Goal: Task Accomplishment & Management: Manage account settings

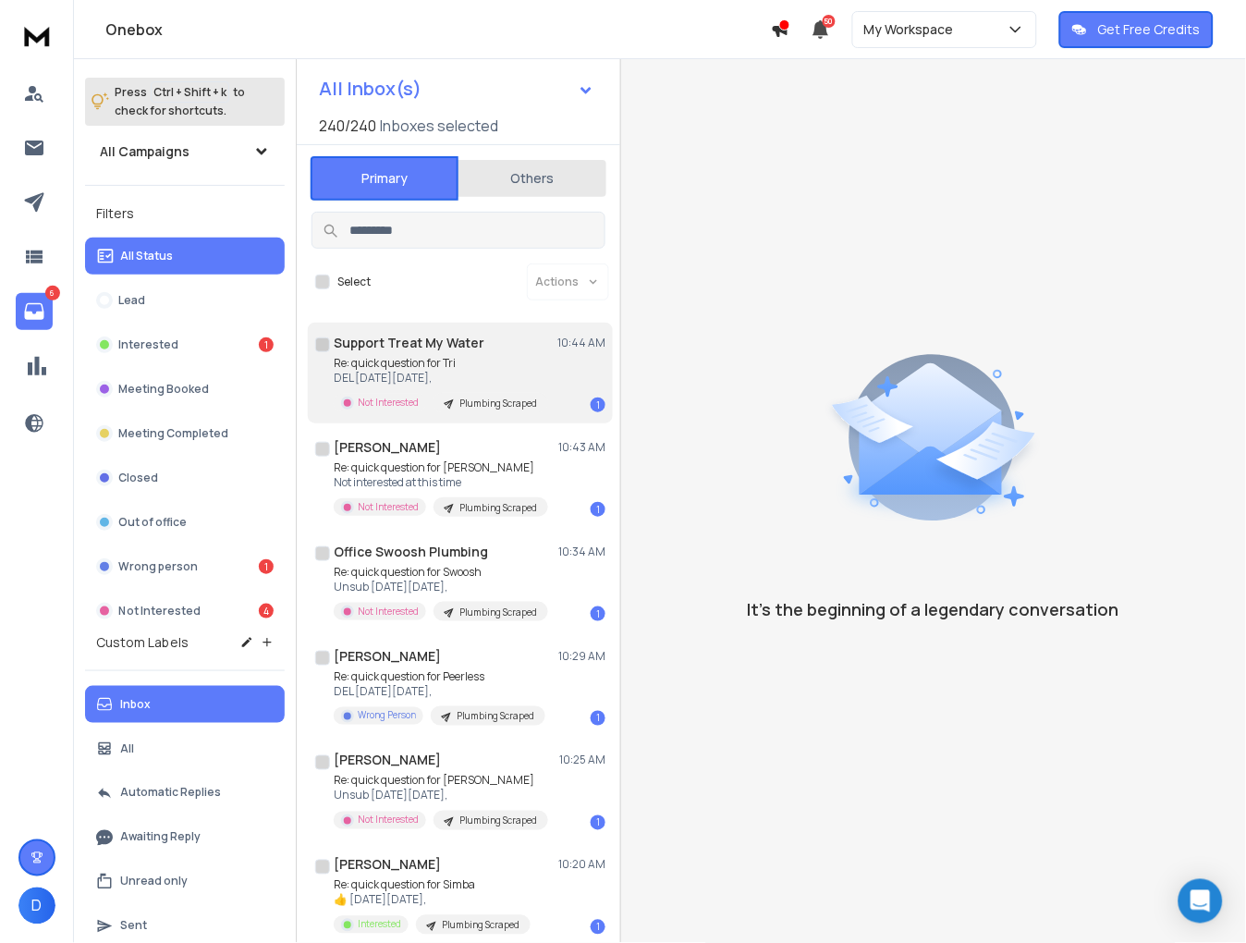
click at [474, 351] on h1 "Support Treat My Water" at bounding box center [409, 343] width 151 height 18
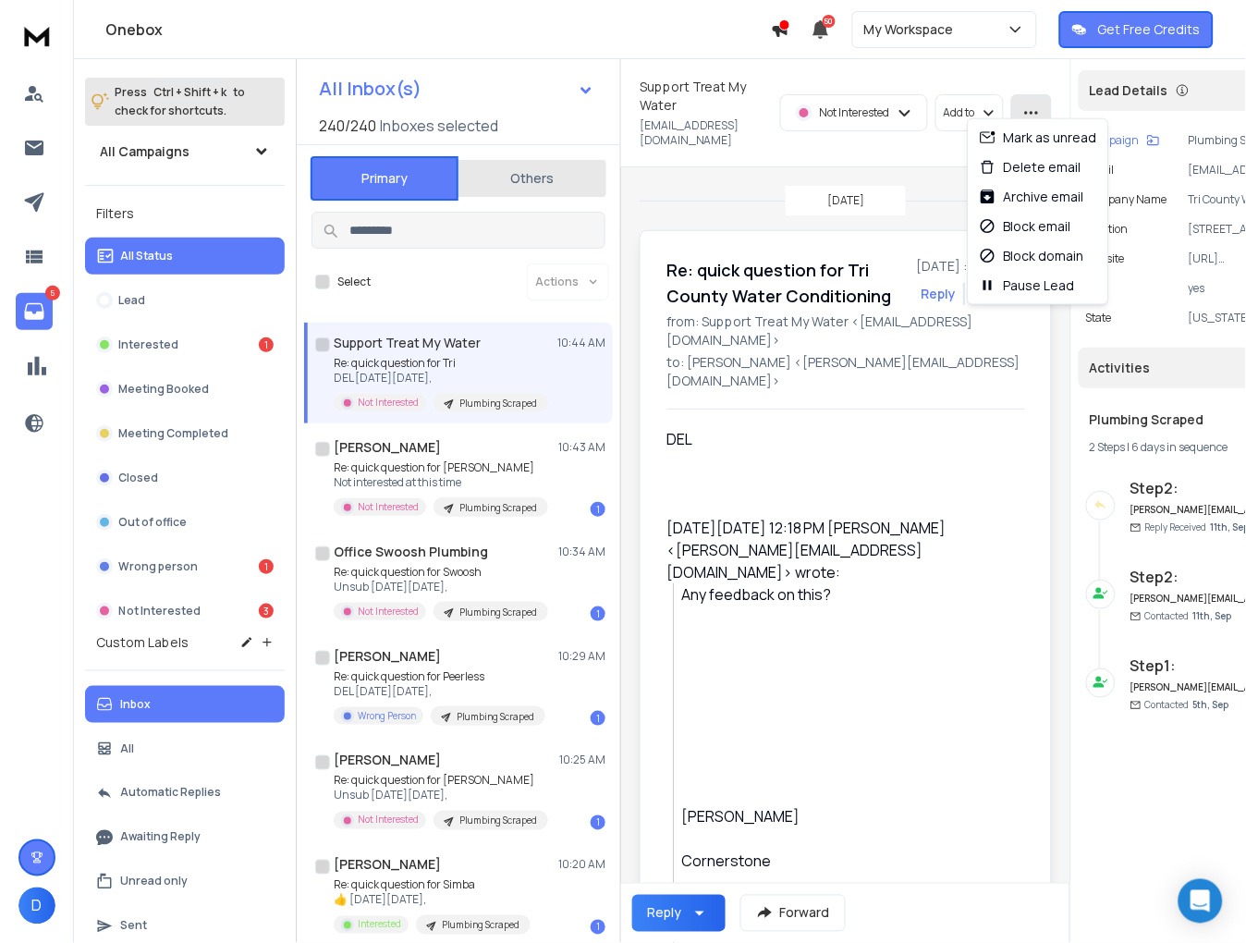
click at [1040, 104] on icon "button" at bounding box center [1031, 112] width 17 height 17
click at [1044, 222] on div "Block email" at bounding box center [1026, 226] width 92 height 18
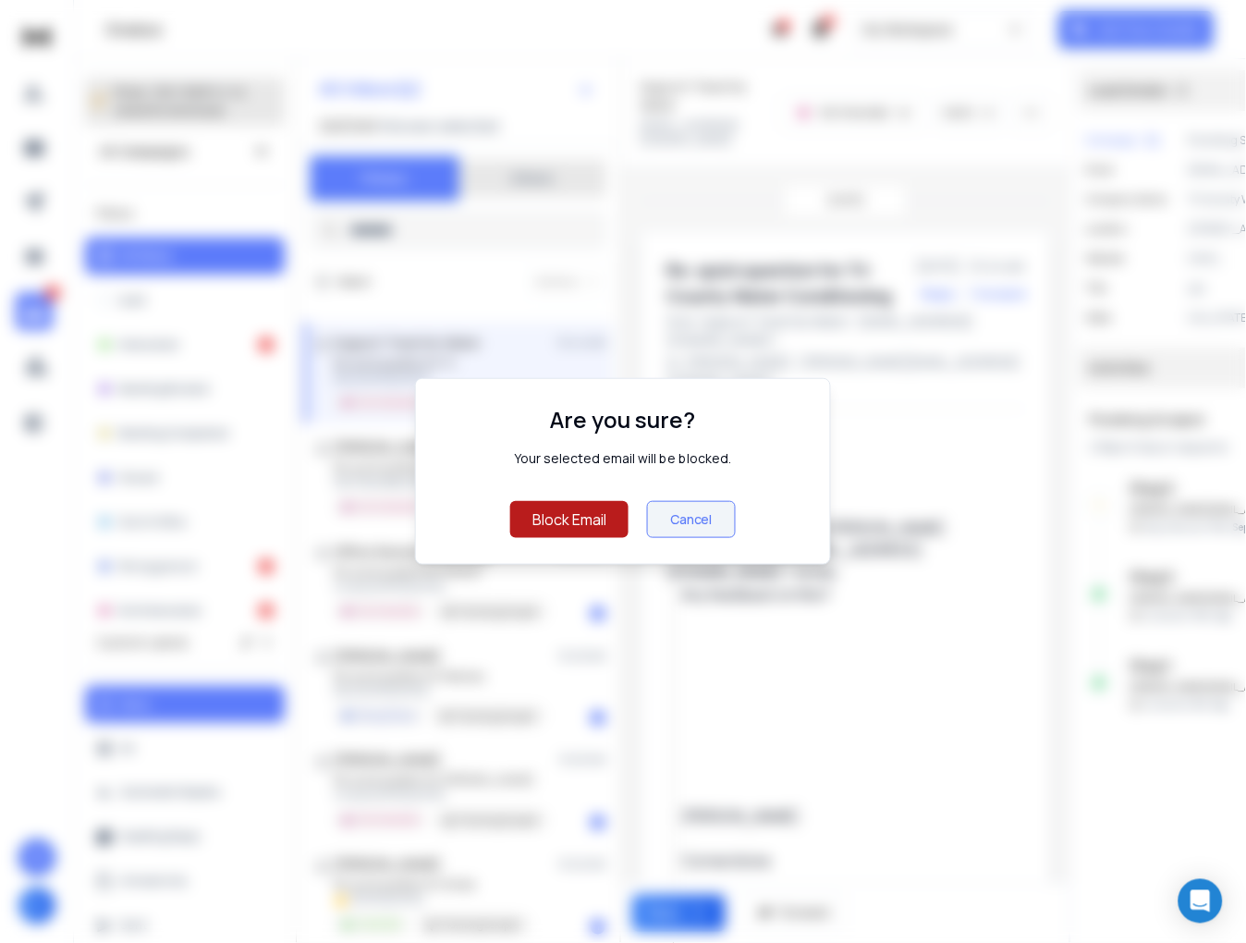
click at [589, 524] on button "Block Email" at bounding box center [569, 519] width 118 height 37
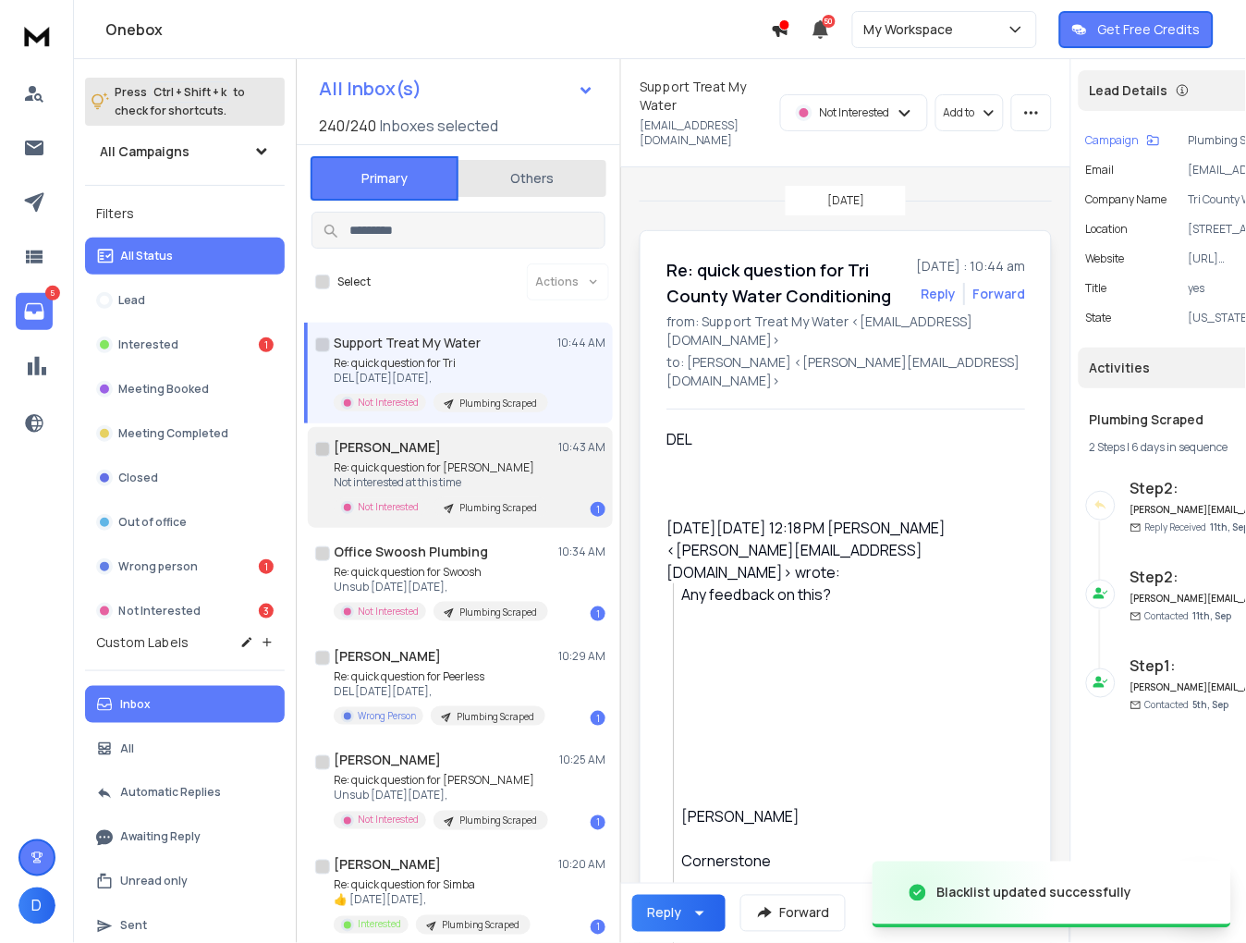
click at [482, 475] on p "Not interested at this time" at bounding box center [441, 482] width 214 height 15
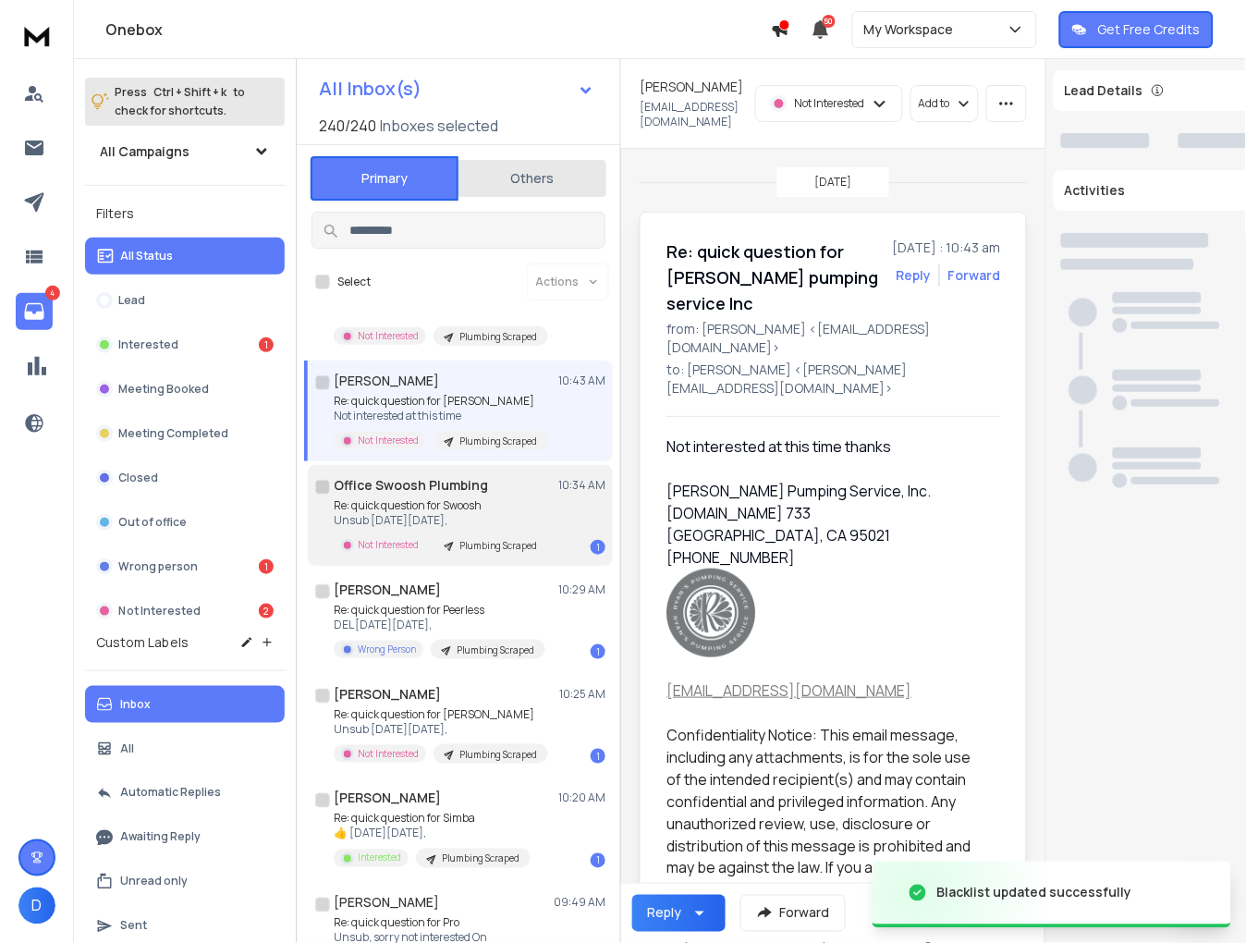
scroll to position [103, 0]
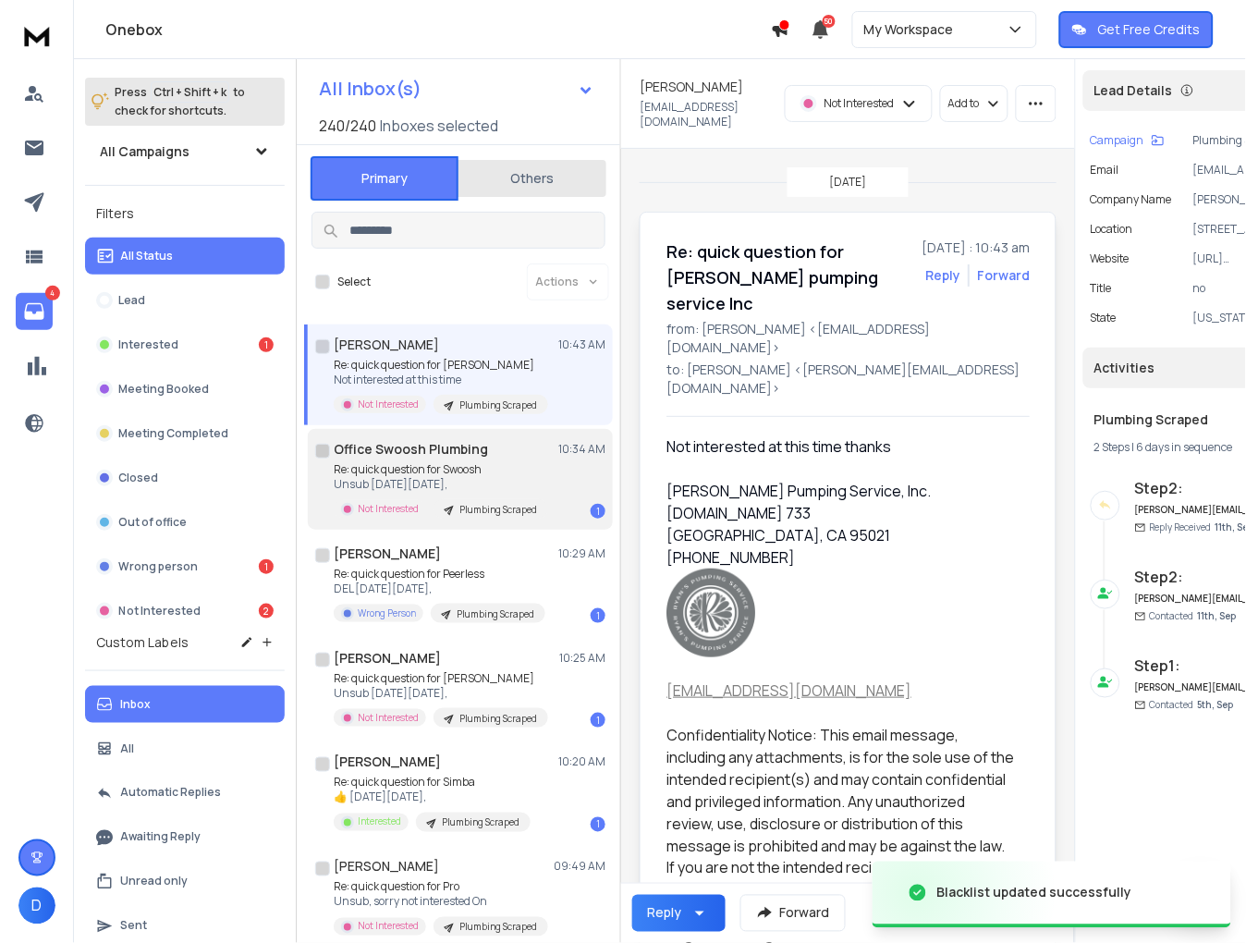
click at [501, 473] on p "Re: quick question for Swoosh" at bounding box center [441, 469] width 214 height 15
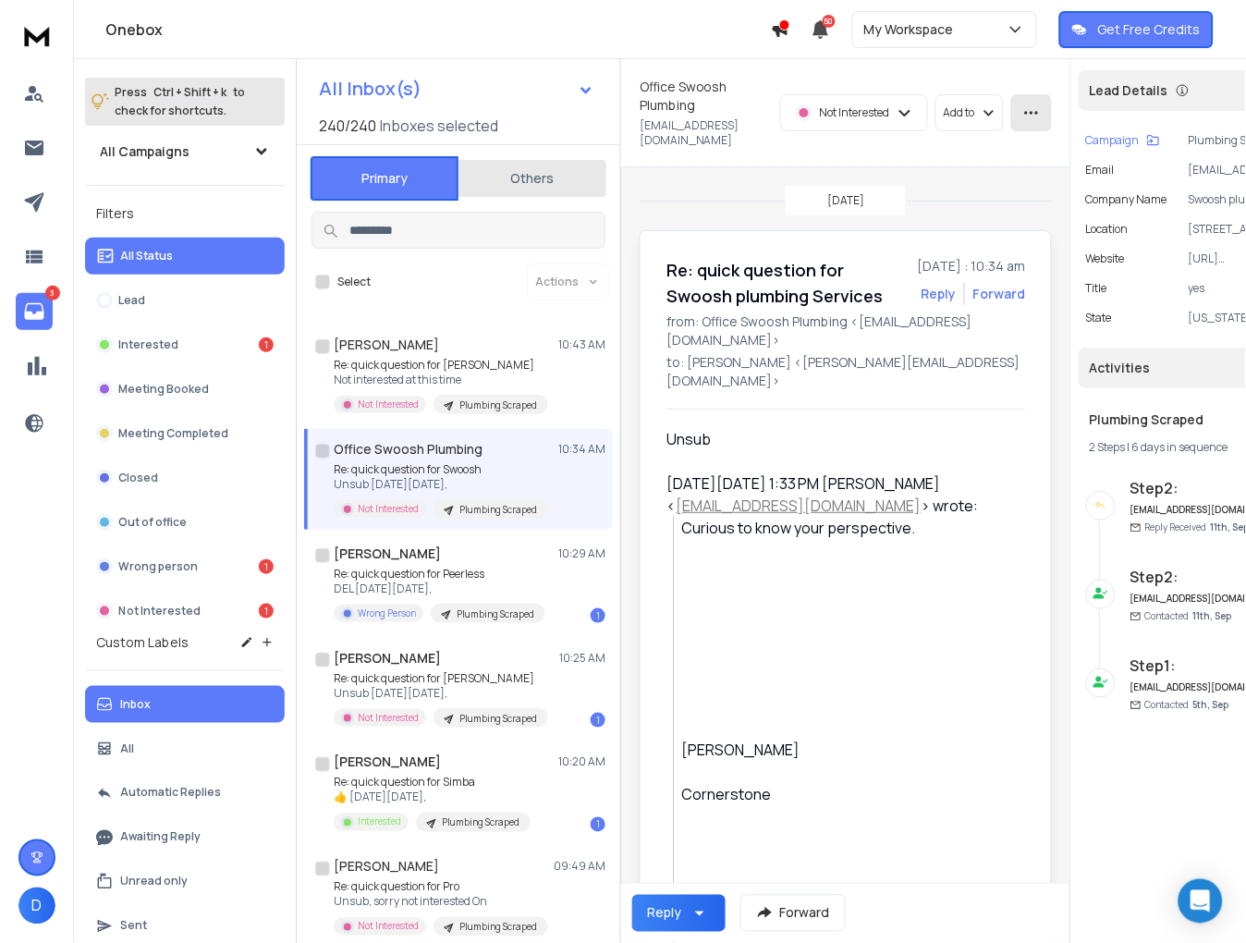
click at [1040, 104] on icon "button" at bounding box center [1031, 112] width 17 height 17
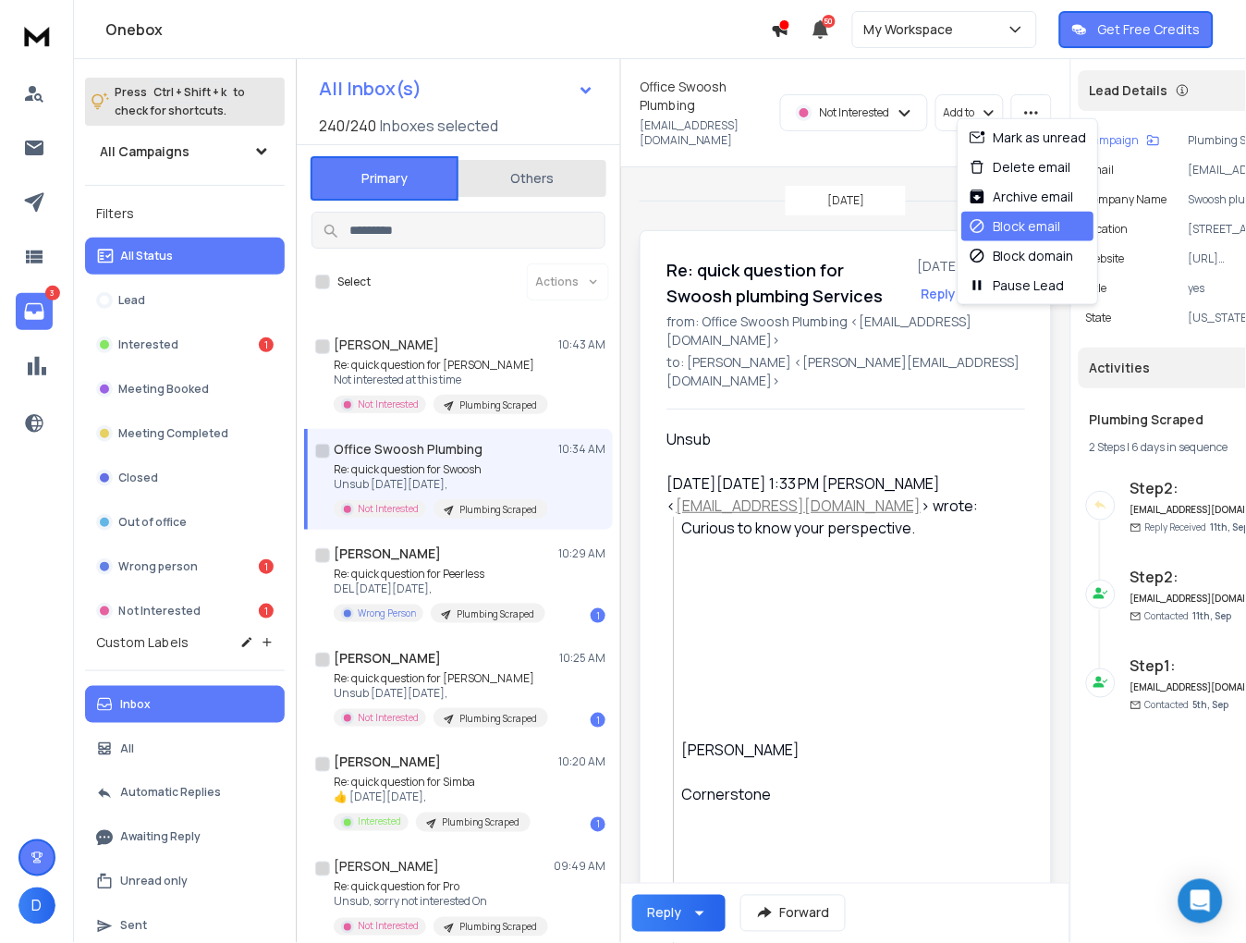
click at [1020, 223] on div "Block email" at bounding box center [1016, 226] width 92 height 18
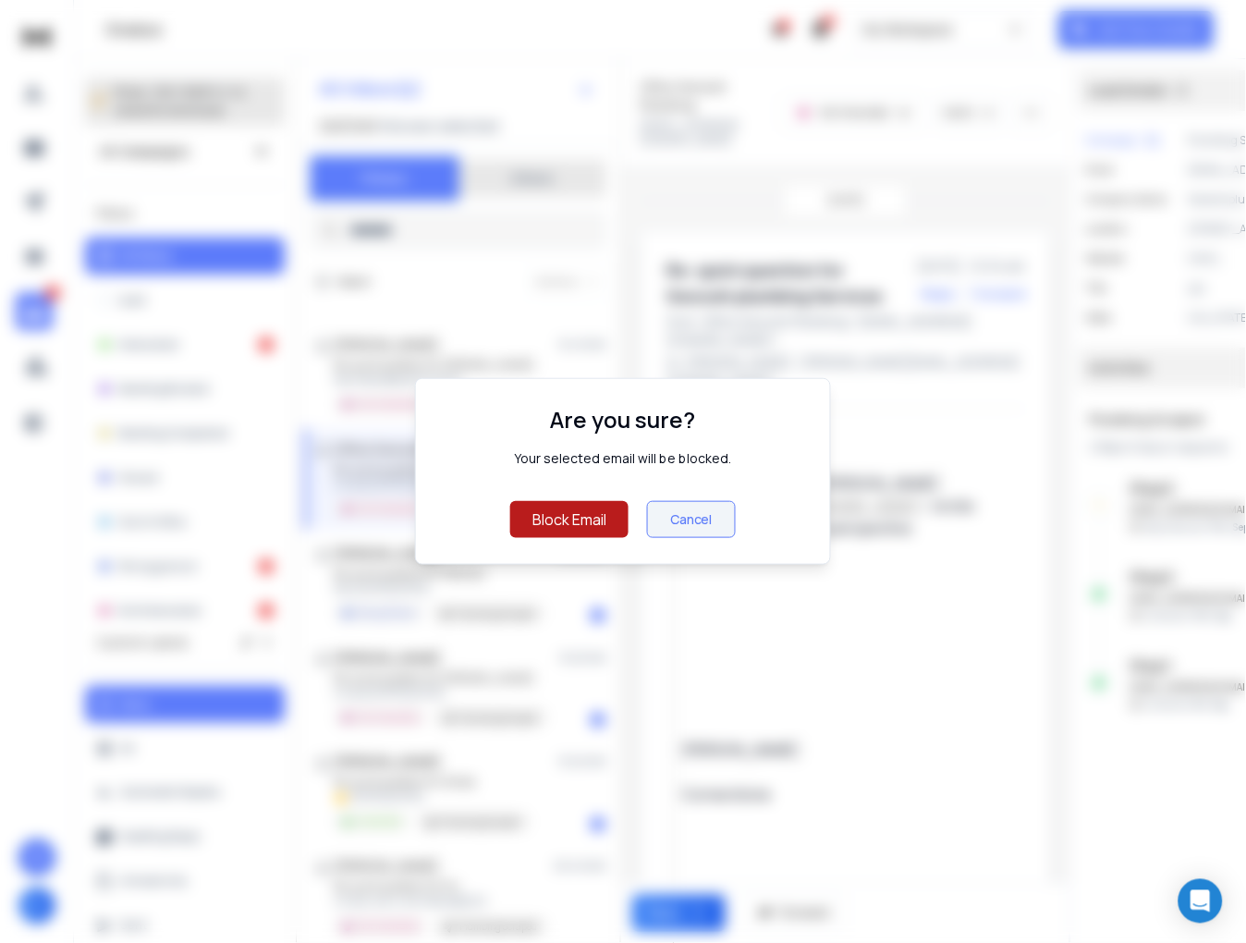
drag, startPoint x: 585, startPoint y: 508, endPoint x: 622, endPoint y: 514, distance: 37.4
click at [586, 508] on button "Block Email" at bounding box center [569, 519] width 118 height 37
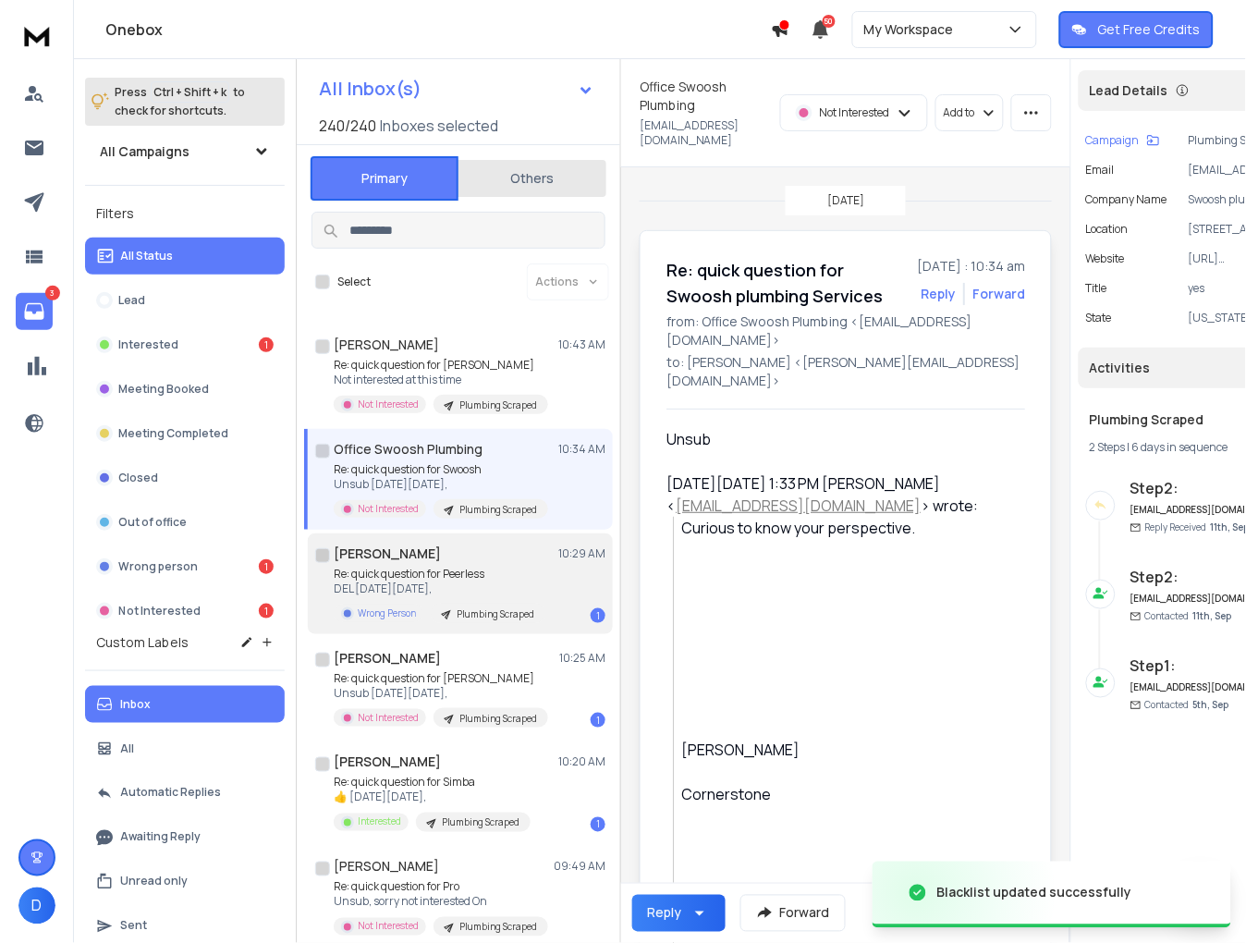
click at [377, 562] on div "James Marsala 10:29 AM Re: quick question for Peerless DEL On Thu, Sep 11, Wron…" at bounding box center [470, 583] width 272 height 79
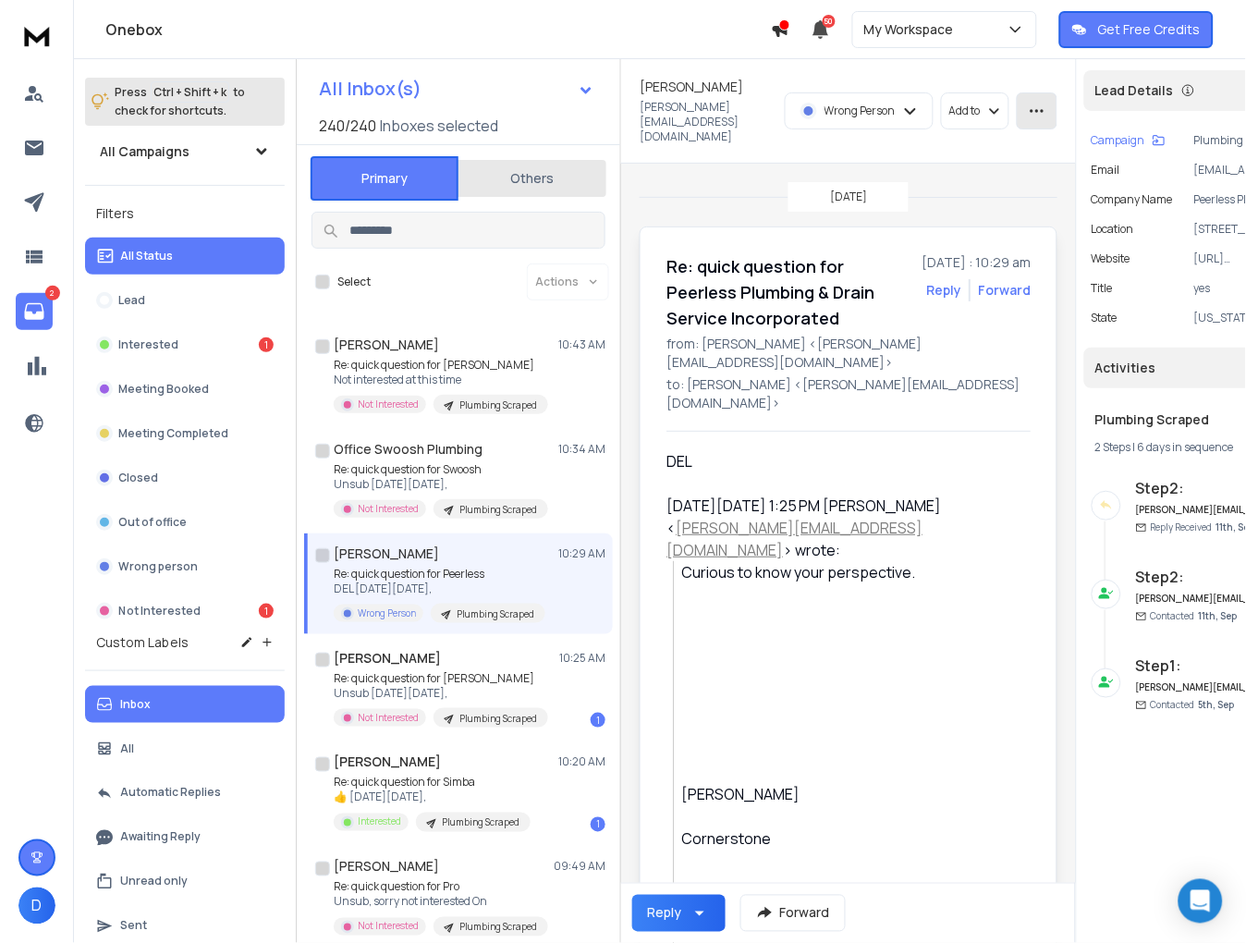
click at [1057, 95] on button "button" at bounding box center [1037, 110] width 41 height 37
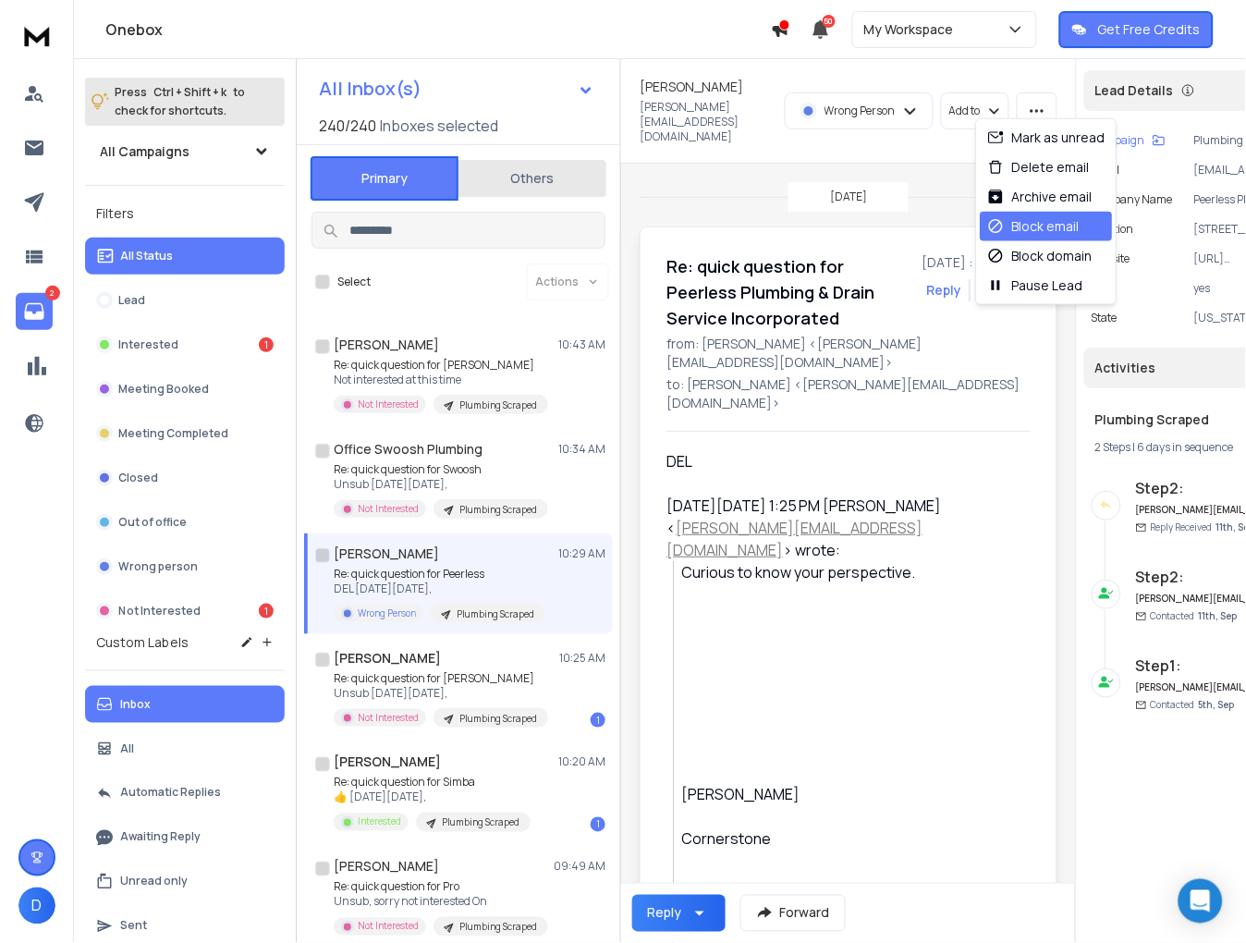
click at [1050, 224] on div "Block email" at bounding box center [1034, 226] width 92 height 18
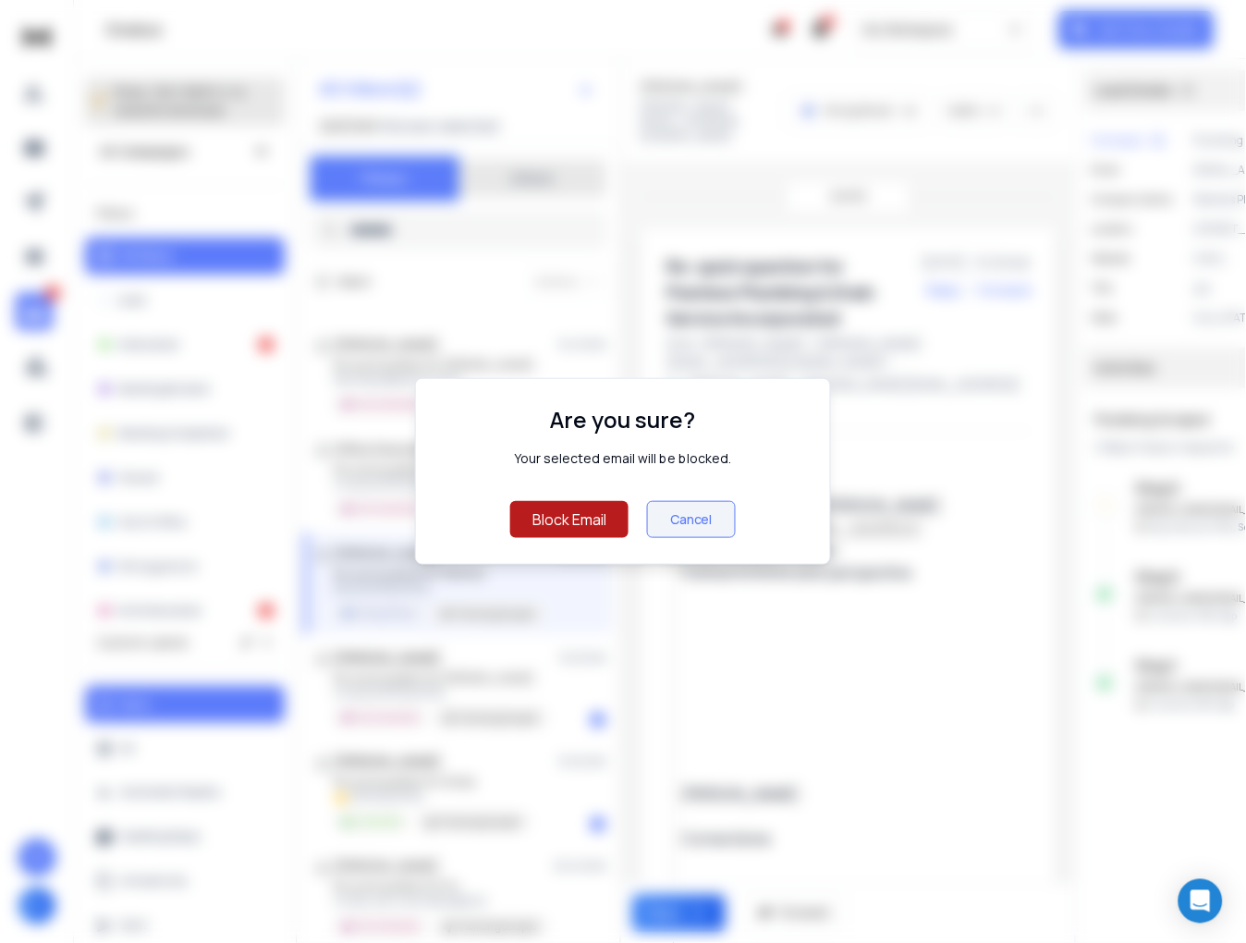
click at [580, 527] on button "Block Email" at bounding box center [569, 519] width 118 height 37
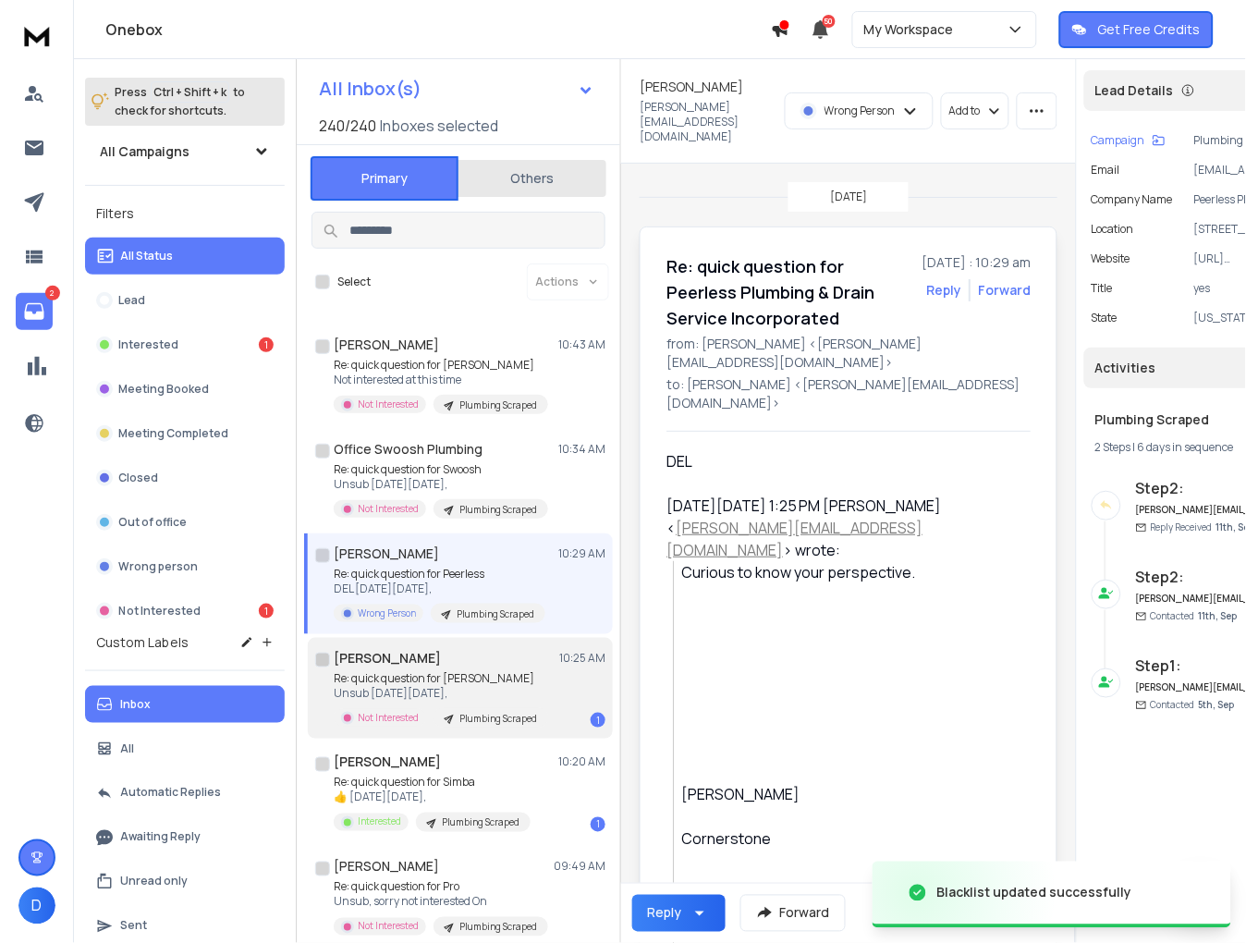
click at [482, 677] on p "Re: quick question for [PERSON_NAME]" at bounding box center [441, 678] width 214 height 15
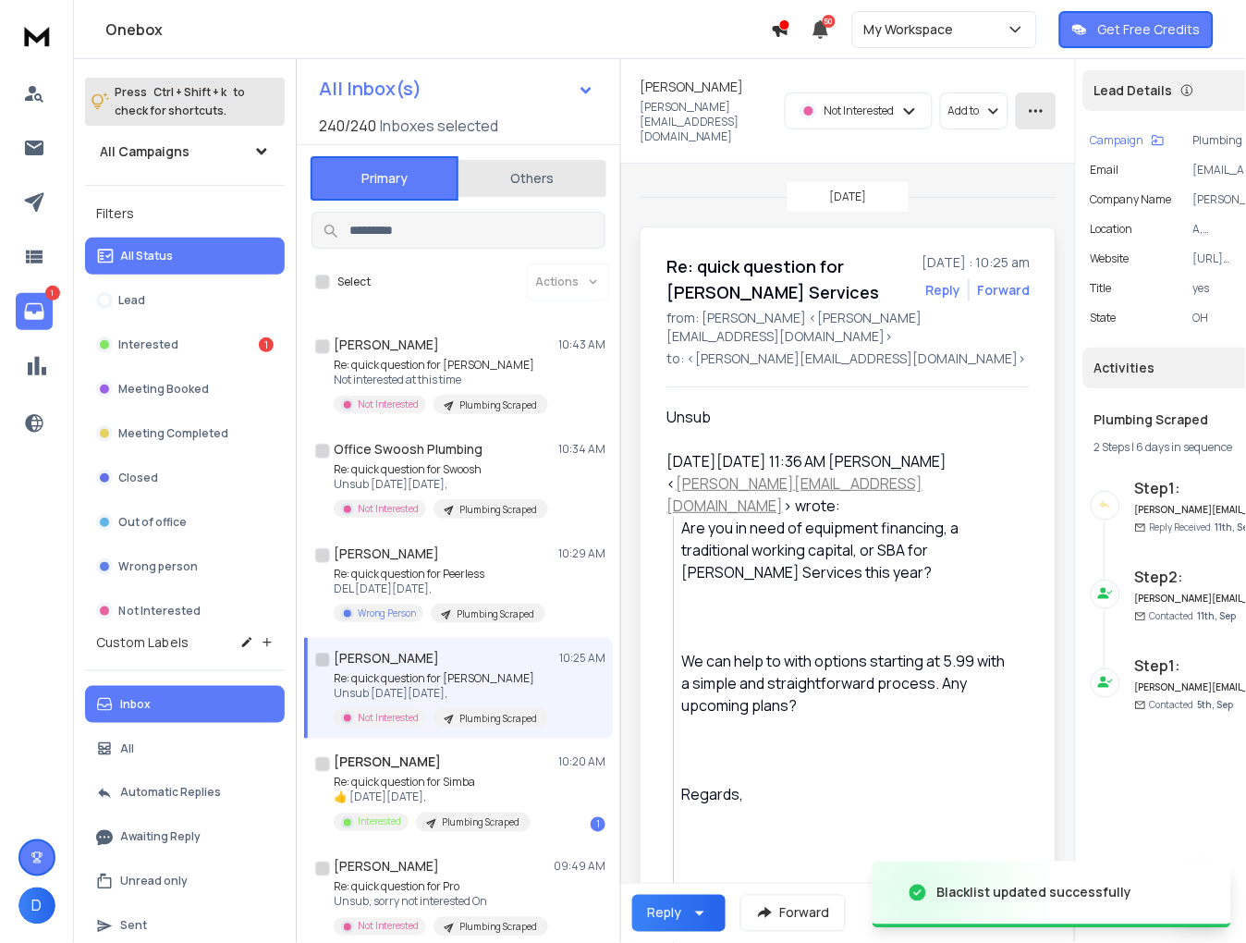
click at [1044, 103] on icon "button" at bounding box center [1036, 111] width 17 height 17
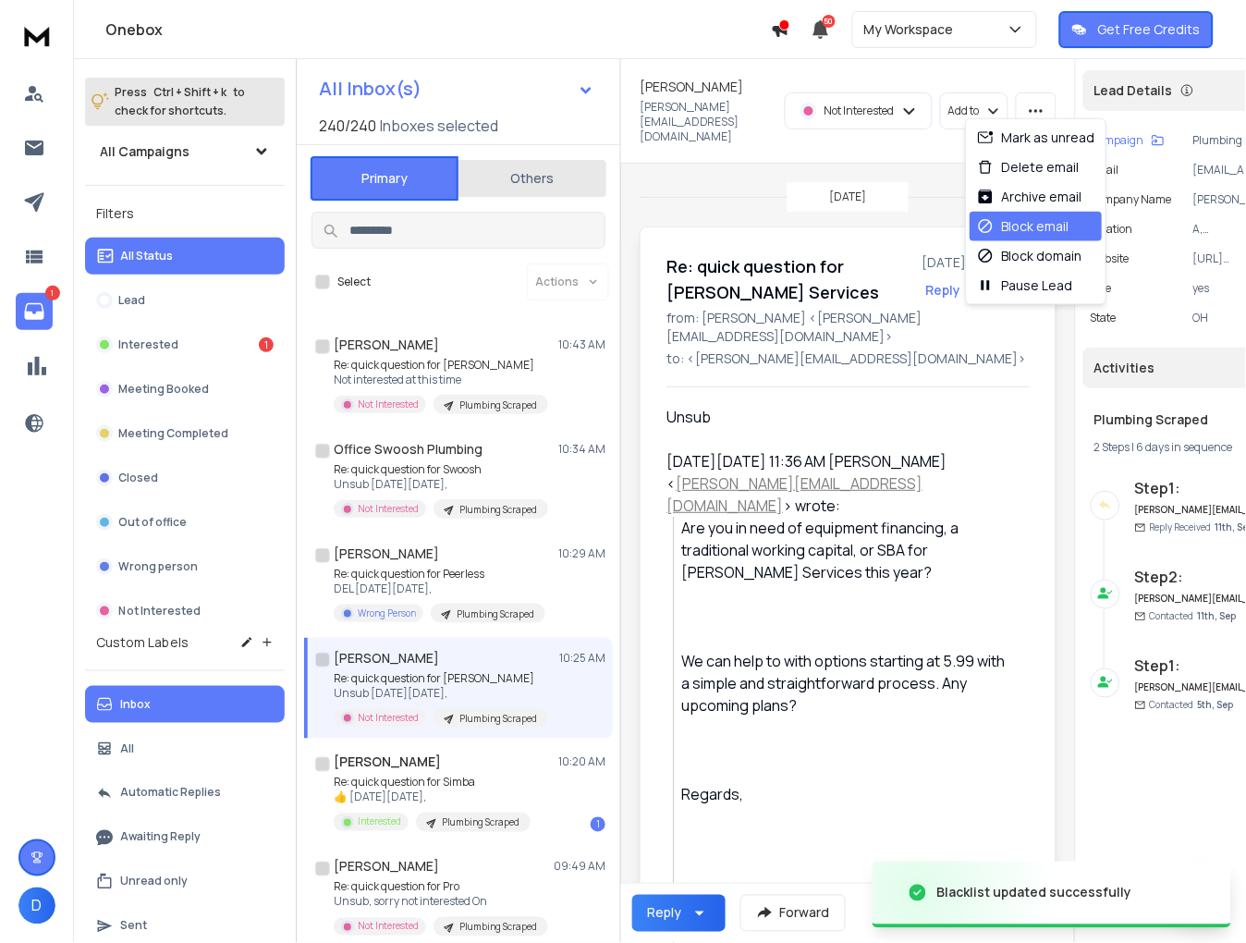
click at [1029, 219] on div "Block email" at bounding box center [1023, 226] width 92 height 18
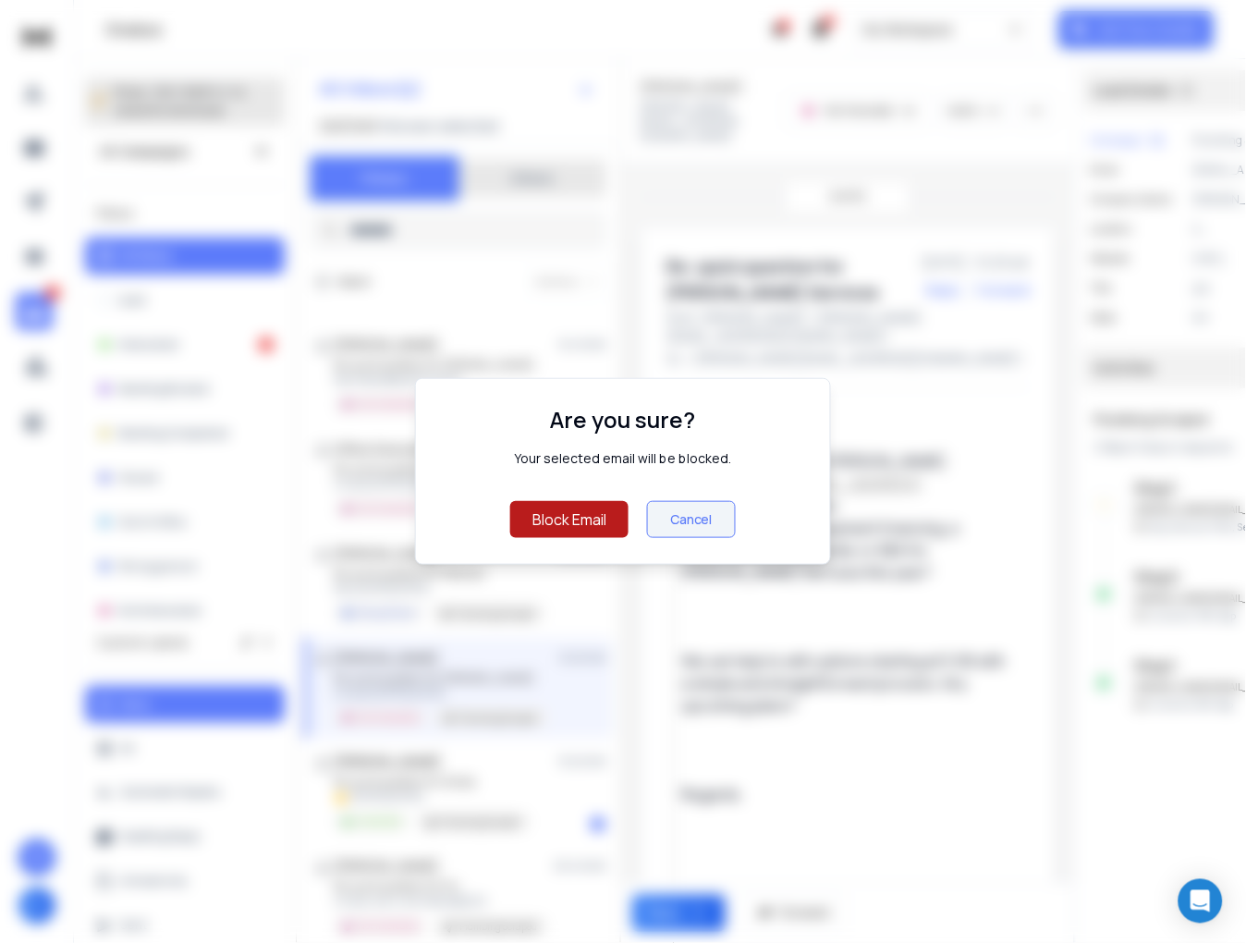
click at [565, 521] on button "Block Email" at bounding box center [569, 519] width 118 height 37
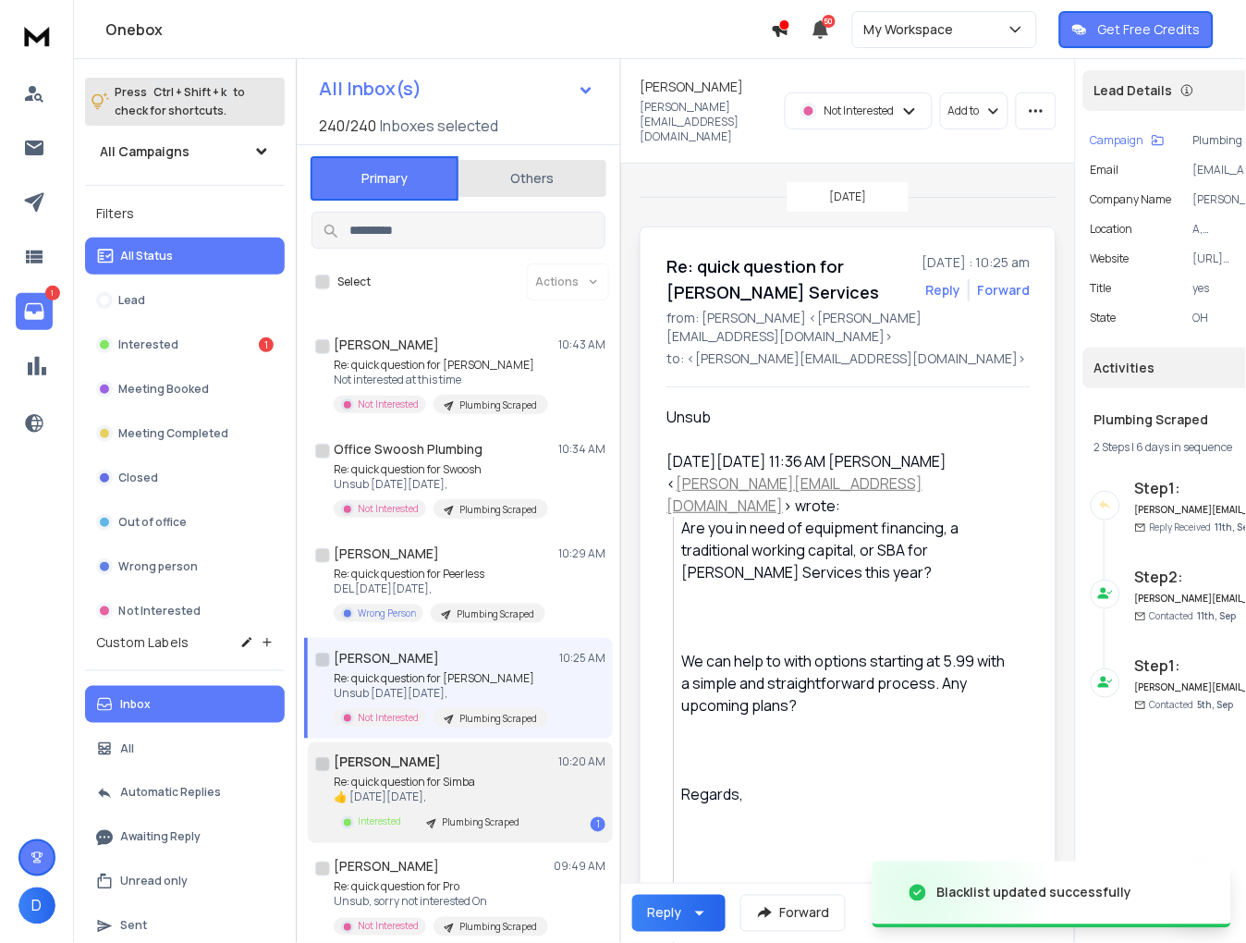
click at [484, 799] on p "👍 [DATE][DATE]," at bounding box center [432, 797] width 197 height 15
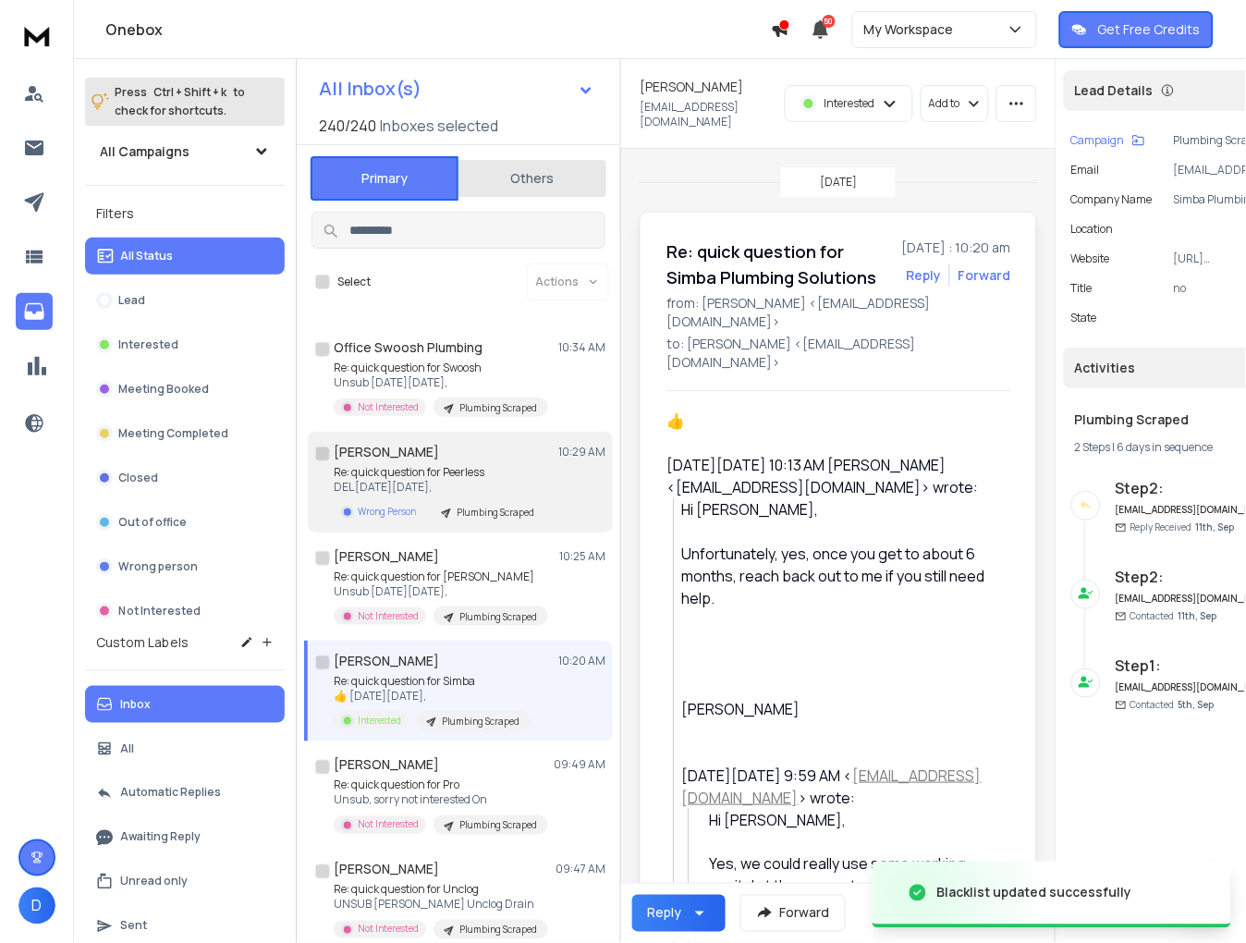
scroll to position [0, 0]
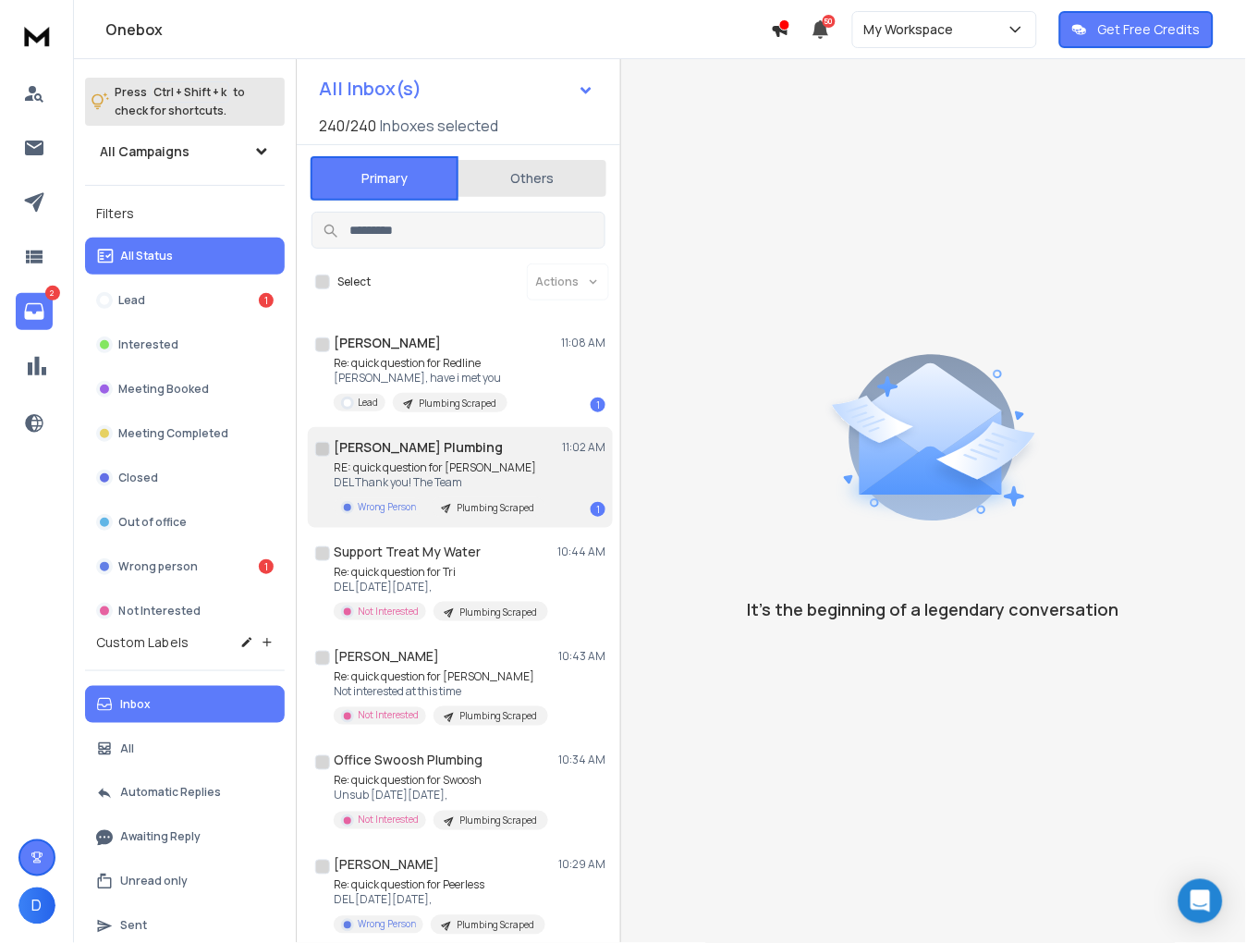
click at [502, 456] on div "[PERSON_NAME] Plumbing 11:02 AM" at bounding box center [470, 447] width 272 height 18
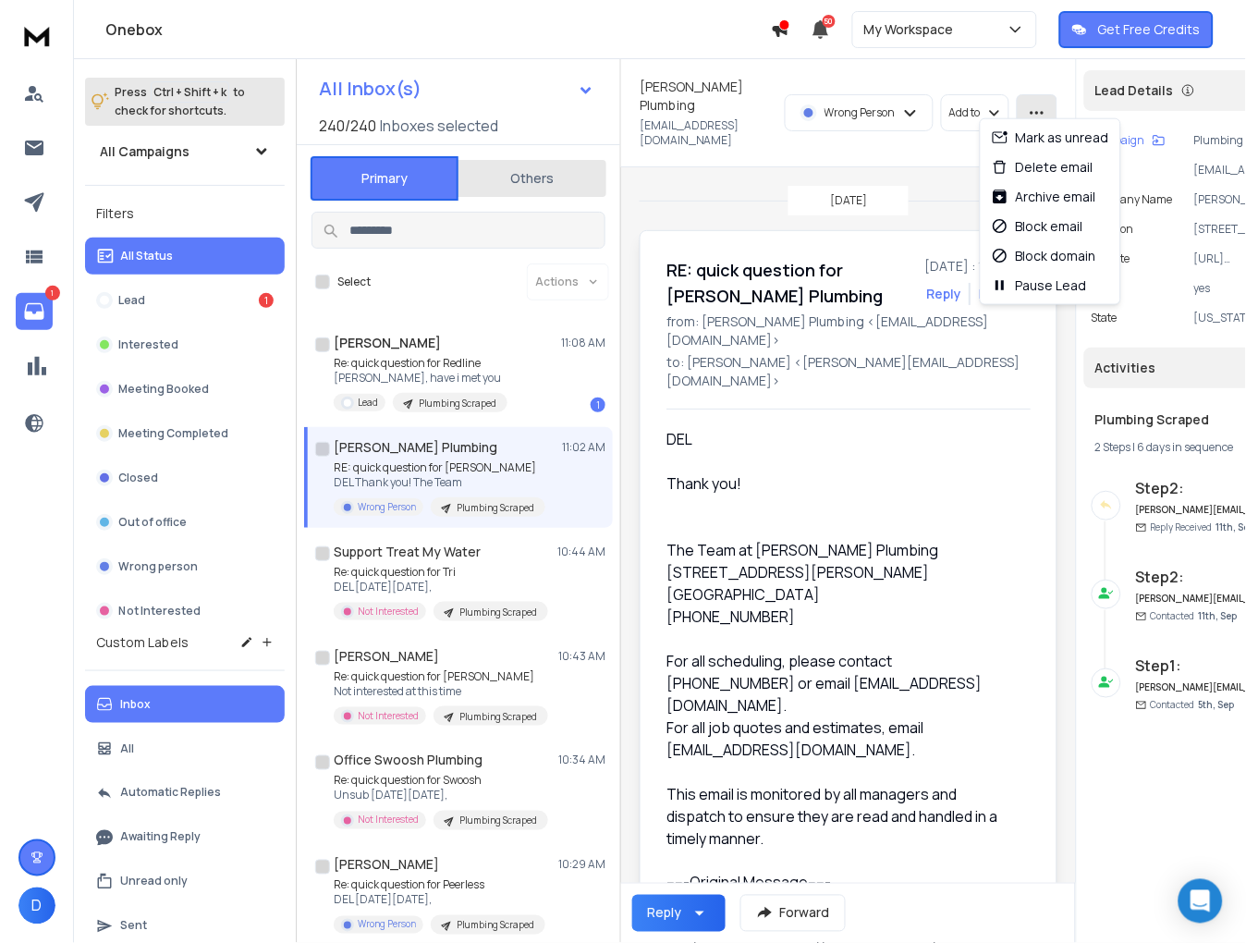
click at [1057, 95] on button "button" at bounding box center [1037, 112] width 41 height 37
click at [1068, 225] on div "Block email" at bounding box center [1038, 226] width 92 height 18
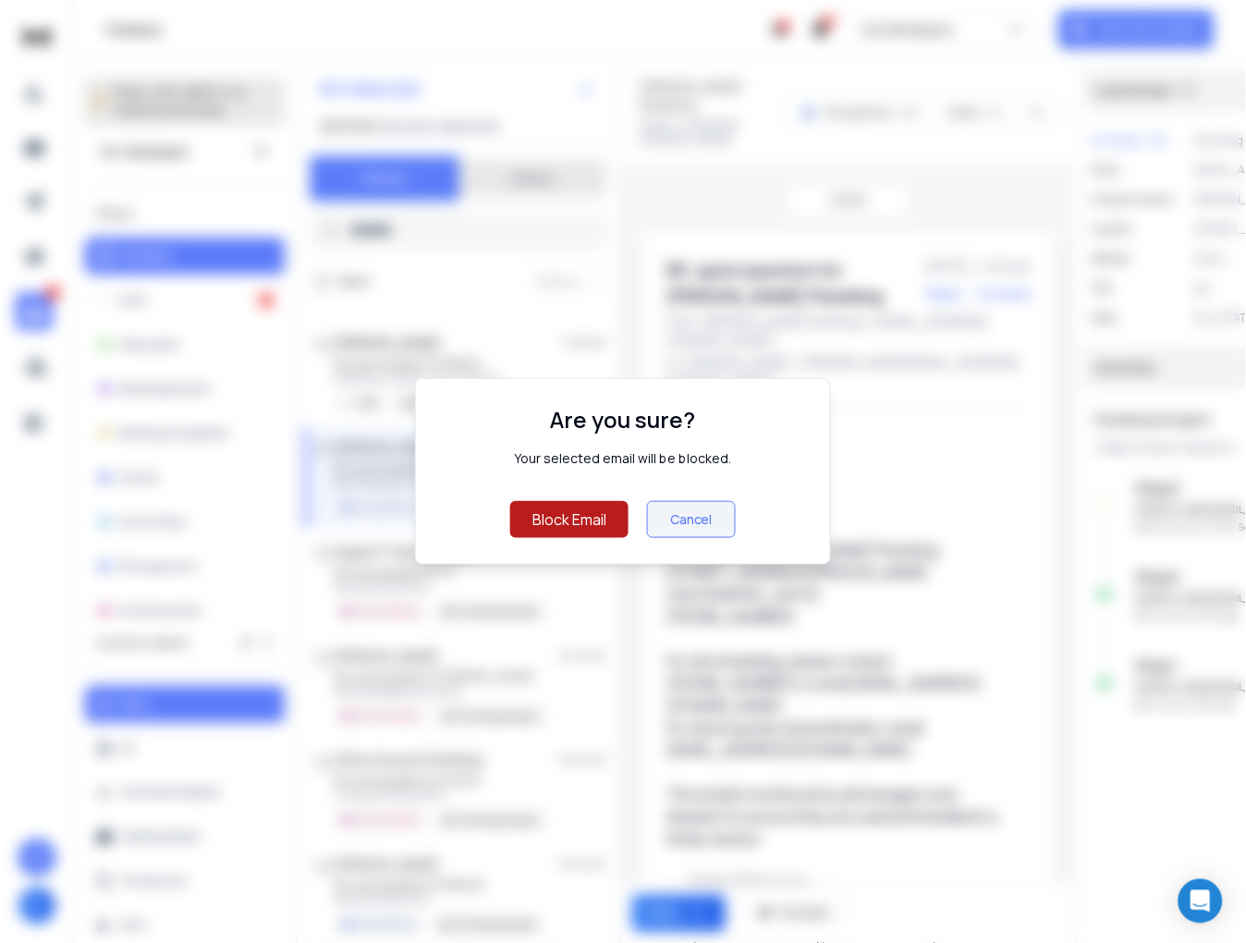
click at [574, 516] on button "Block Email" at bounding box center [569, 519] width 118 height 37
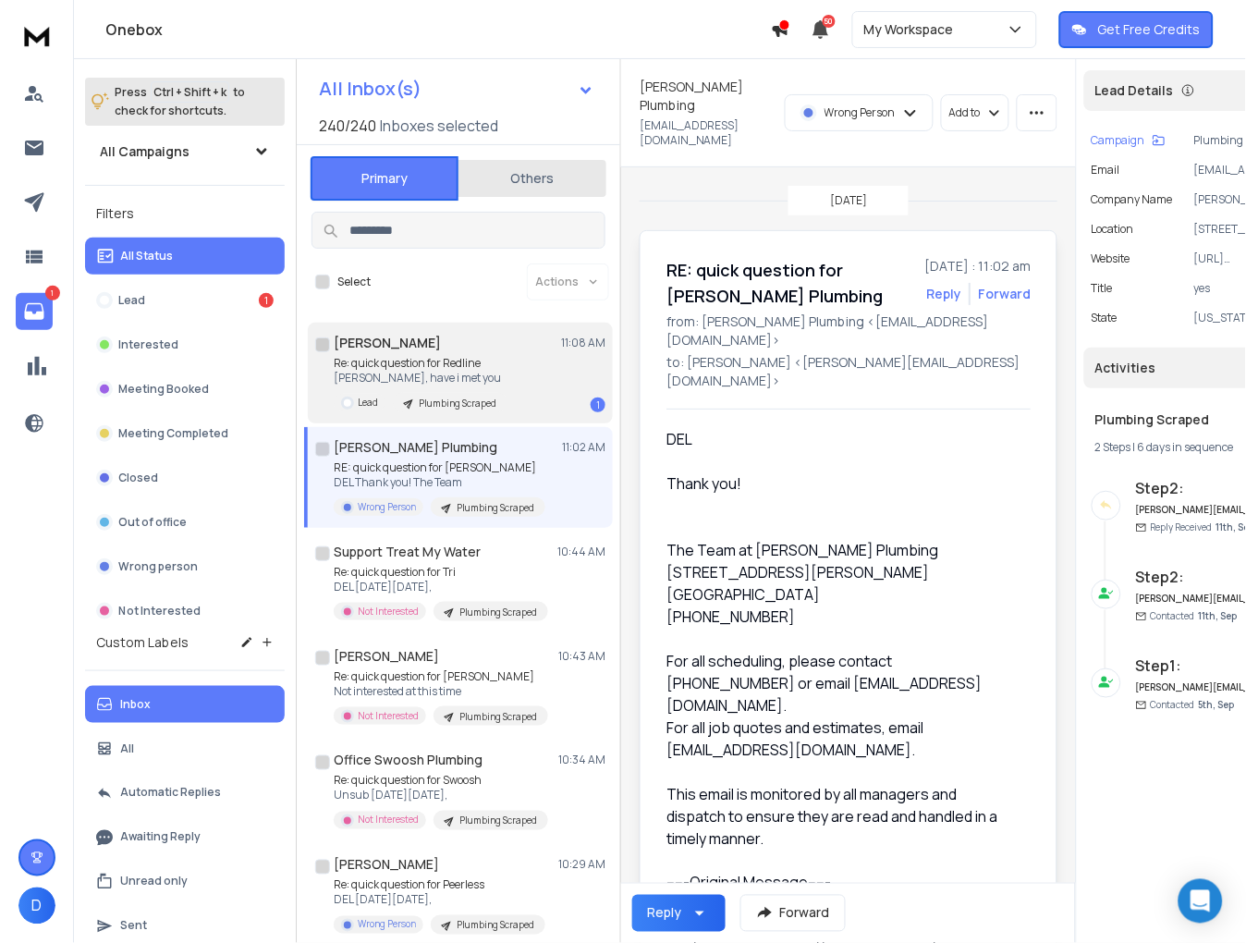
click at [458, 347] on div "[PERSON_NAME] 11:08 AM" at bounding box center [470, 343] width 272 height 18
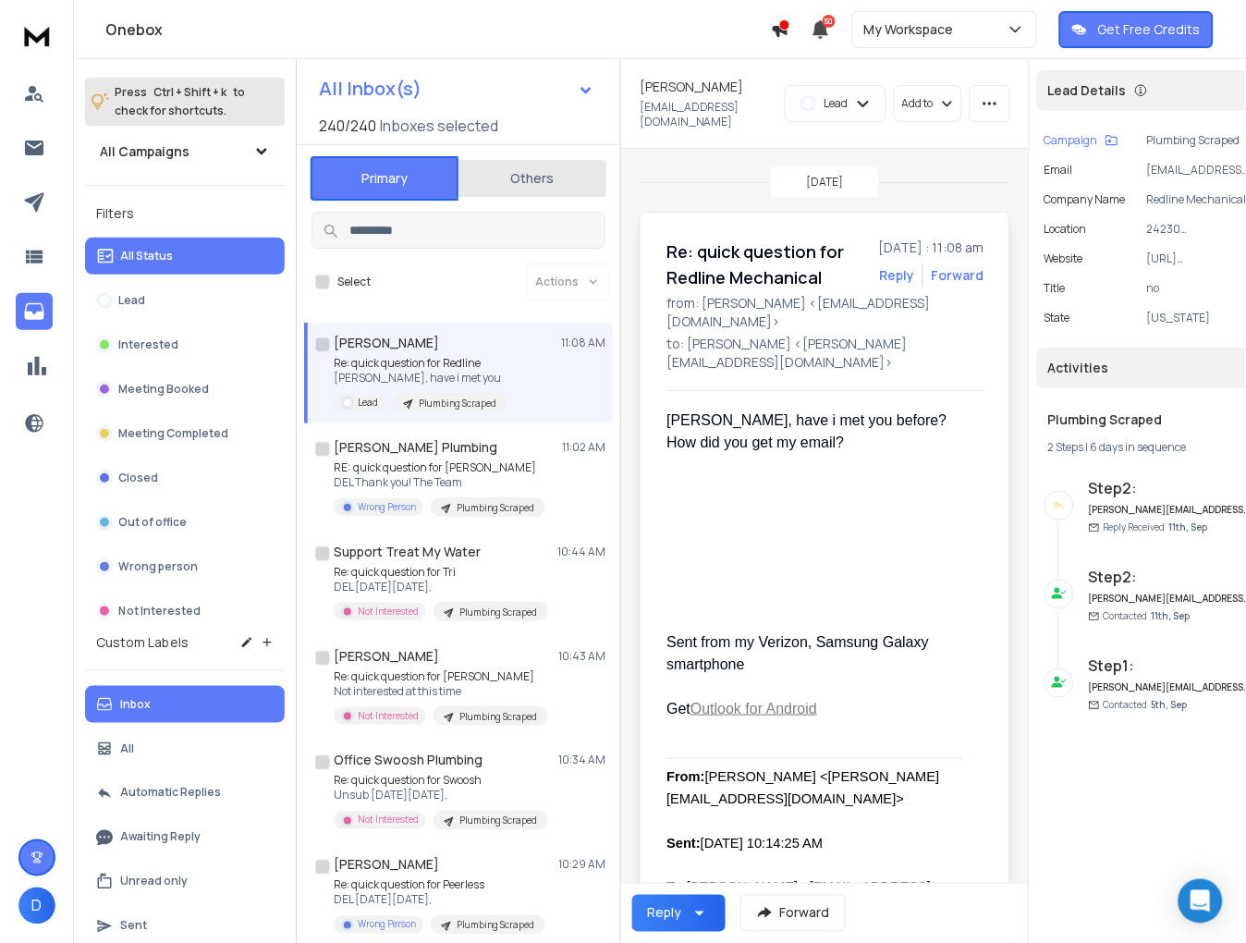
click at [834, 510] on div at bounding box center [817, 531] width 302 height 67
